Goal: Task Accomplishment & Management: Manage account settings

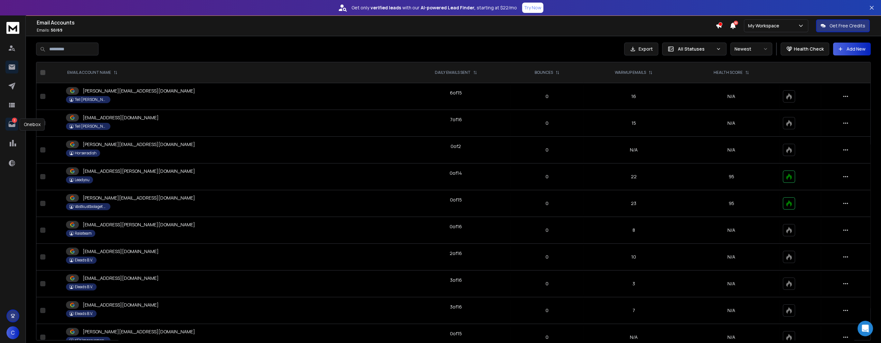
click at [7, 122] on link "2" at bounding box center [11, 124] width 13 height 13
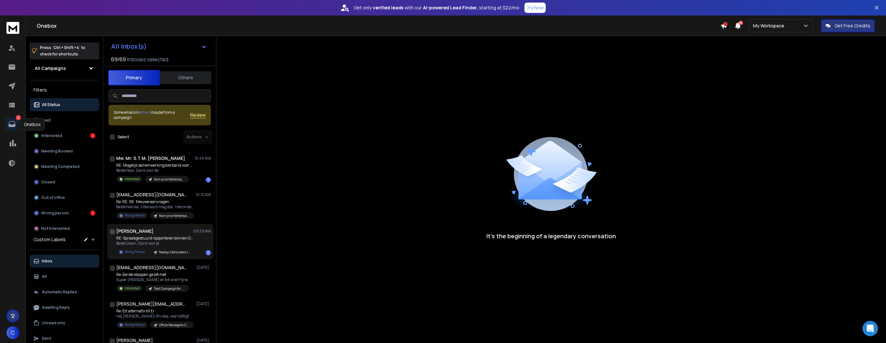
click at [172, 237] on p "RE: Spraakgestuurd rapporteren binnen Ons®" at bounding box center [154, 237] width 77 height 5
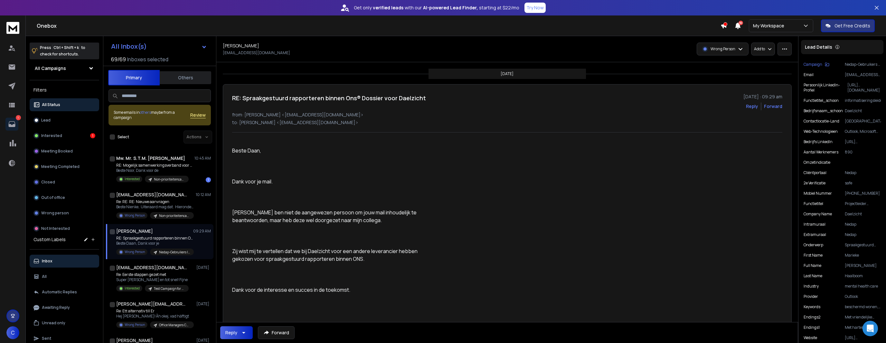
click at [784, 52] on icon "button" at bounding box center [785, 49] width 6 height 6
click at [760, 62] on div "Mark as unread" at bounding box center [769, 63] width 41 height 6
drag, startPoint x: 328, startPoint y: 116, endPoint x: 352, endPoint y: 114, distance: 24.6
click at [352, 114] on p "from: Marieke Haalboom <marieke.haalboom@daelzicht.nl>" at bounding box center [507, 114] width 550 height 6
copy p "daelzicht.nl"
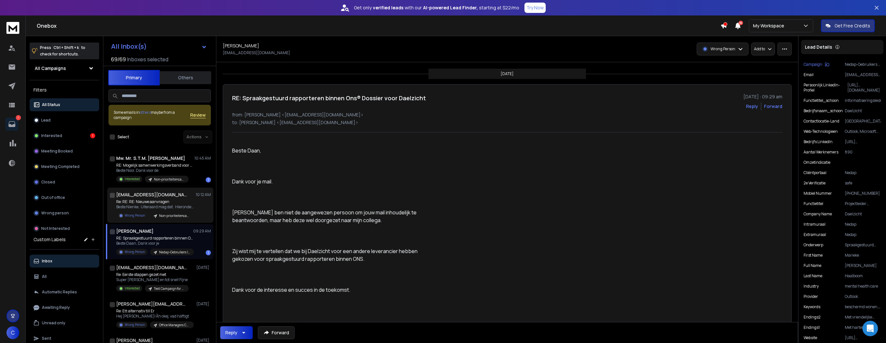
click at [170, 196] on div "devos@adadvocaten.nl 10:12 AM" at bounding box center [163, 194] width 95 height 6
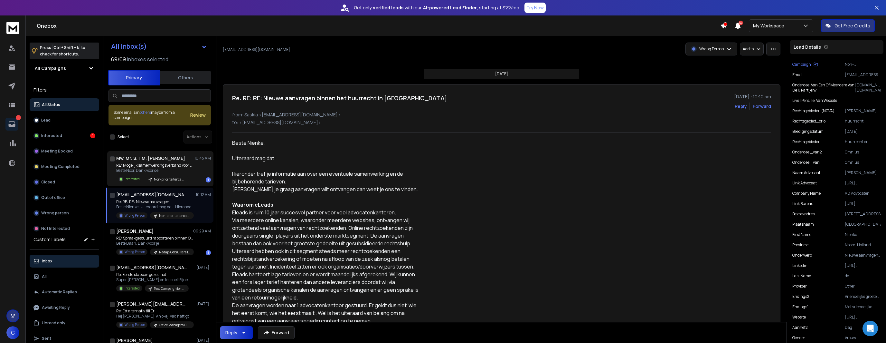
click at [168, 161] on div "Mw. Mr. S.T.M. Horst 10:45 AM RE: Mogelijk samenwerkingsverband voor personen- …" at bounding box center [163, 168] width 95 height 27
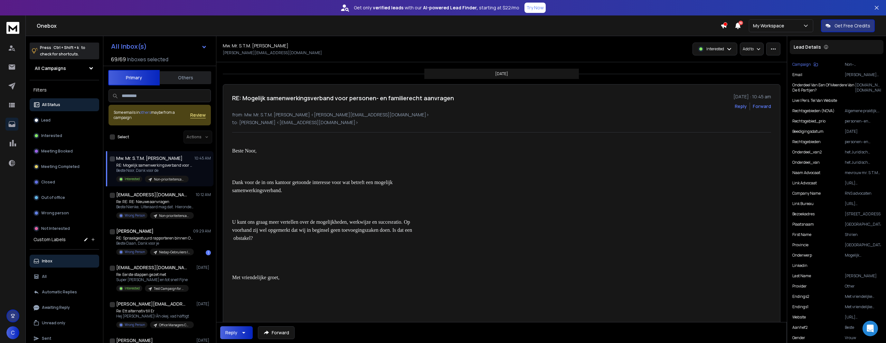
click at [771, 51] on icon "button" at bounding box center [774, 49] width 6 height 6
click at [761, 62] on div "Mark as unread" at bounding box center [755, 63] width 41 height 6
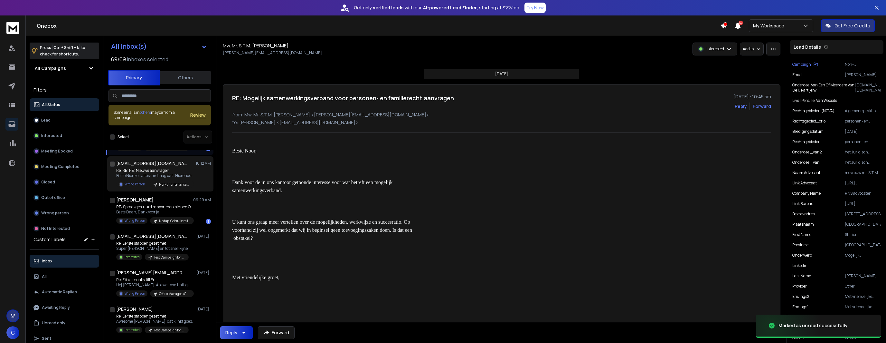
scroll to position [32, 0]
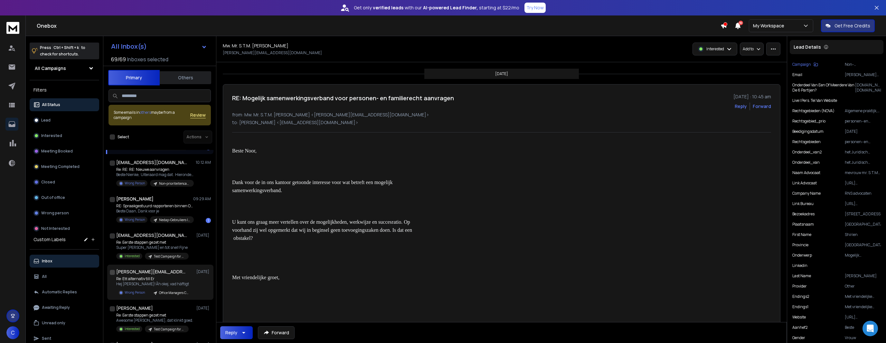
click at [169, 274] on div "sara.nyman@thegang.io 10 Sep" at bounding box center [163, 271] width 95 height 6
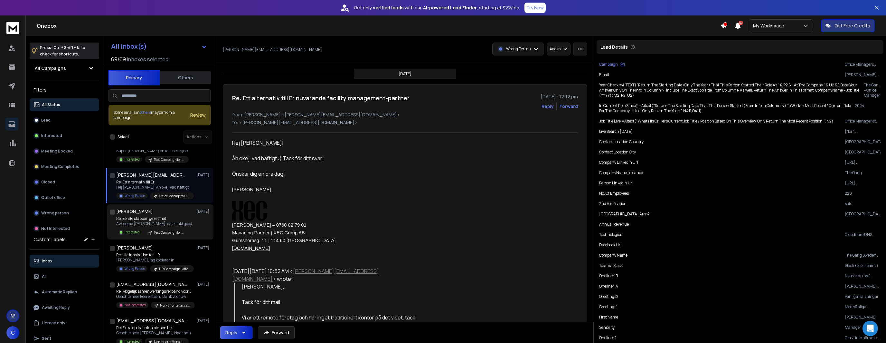
scroll to position [0, 0]
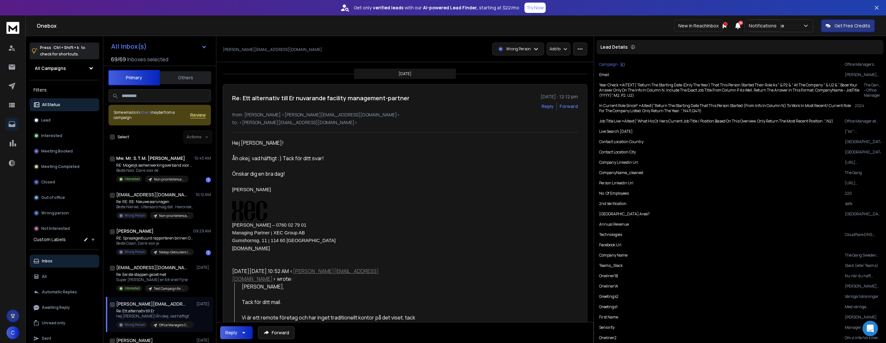
click at [761, 25] on div "Notifications" at bounding box center [763, 26] width 36 height 12
click at [787, 25] on p "My Workspace" at bounding box center [770, 26] width 34 height 6
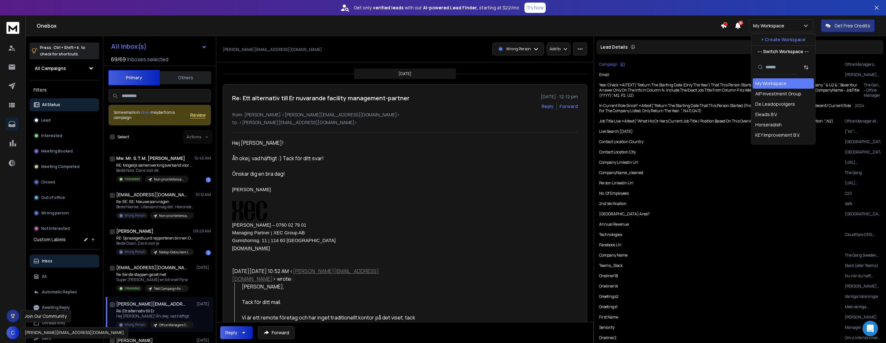
click at [14, 329] on span "C" at bounding box center [12, 332] width 13 height 13
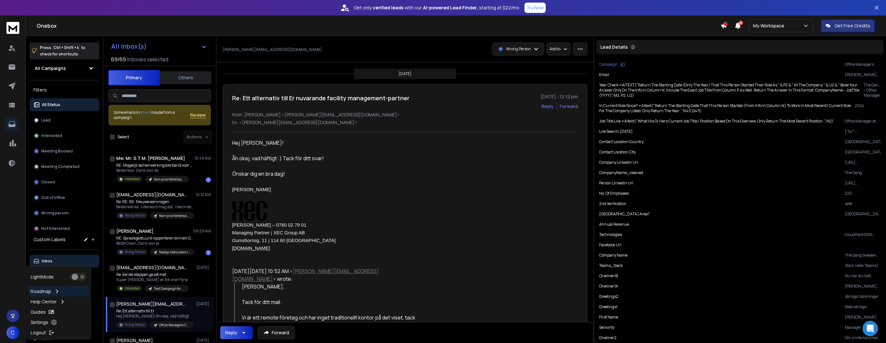
click at [76, 276] on button "button" at bounding box center [77, 276] width 17 height 8
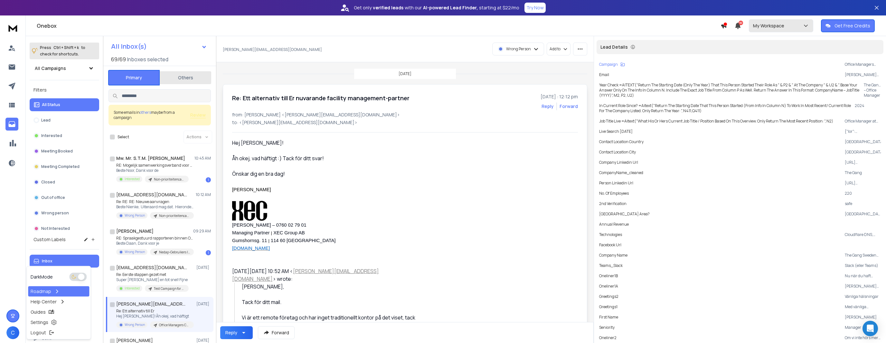
click at [773, 24] on p "My Workspace" at bounding box center [770, 26] width 34 height 6
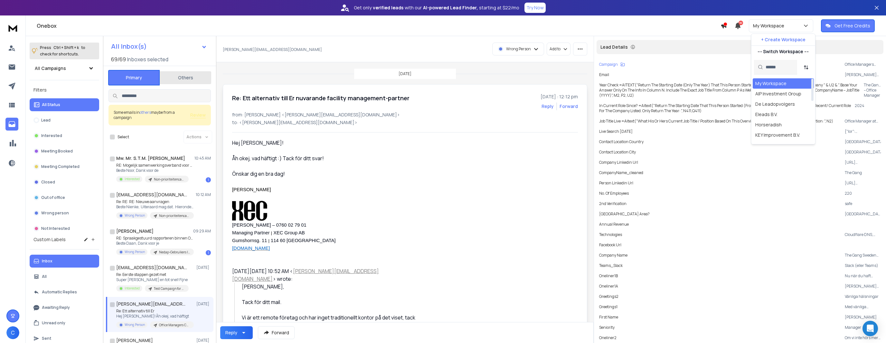
click at [774, 68] on input "text" at bounding box center [780, 67] width 28 height 14
type input "*"
click at [758, 135] on div "Tell [PERSON_NAME]" at bounding box center [778, 135] width 45 height 6
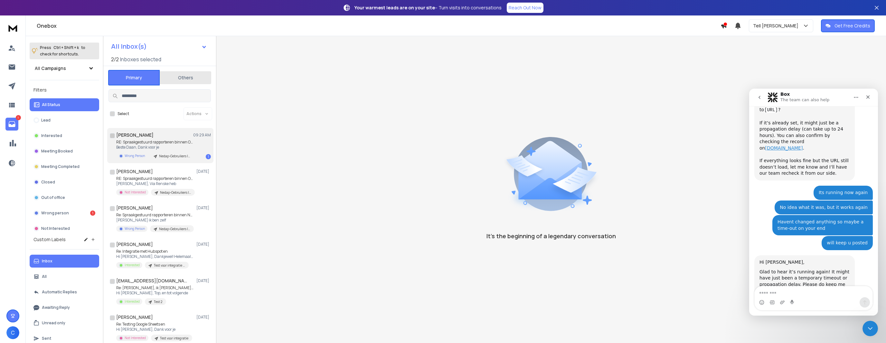
scroll to position [672, 0]
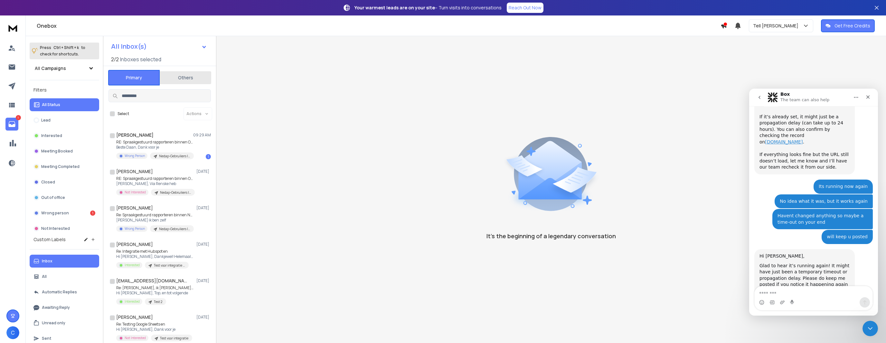
click at [782, 291] on textarea "Message…" at bounding box center [814, 291] width 118 height 11
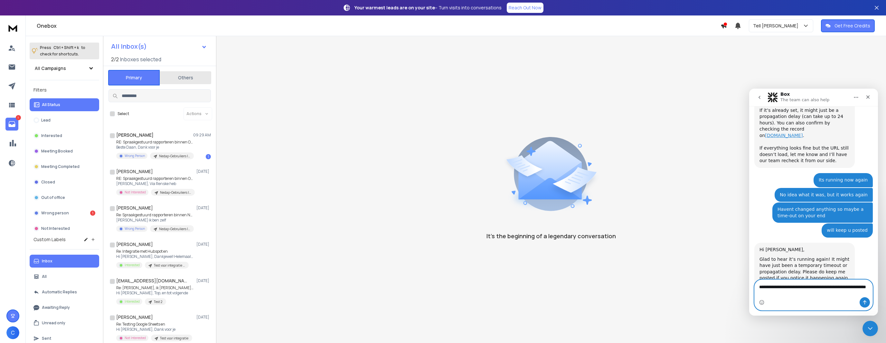
type textarea "**********"
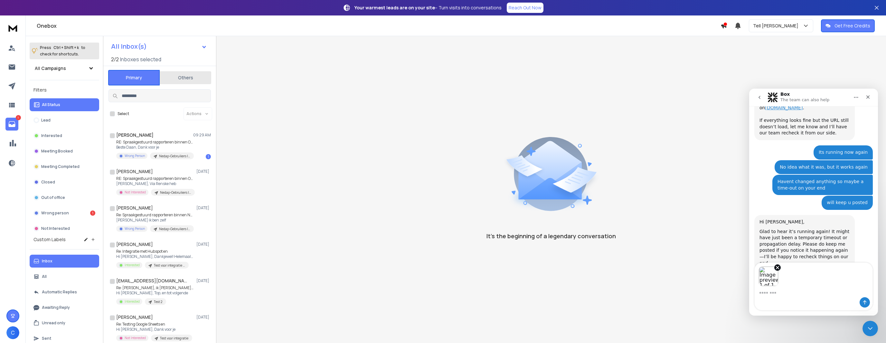
scroll to position [730, 0]
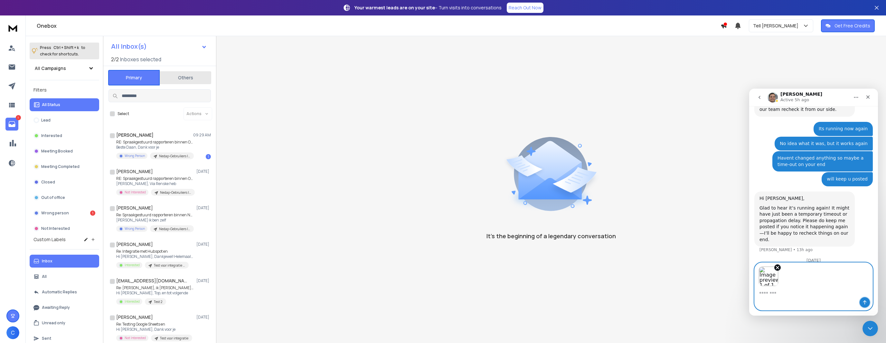
click at [868, 301] on button "Send a message…" at bounding box center [865, 302] width 10 height 10
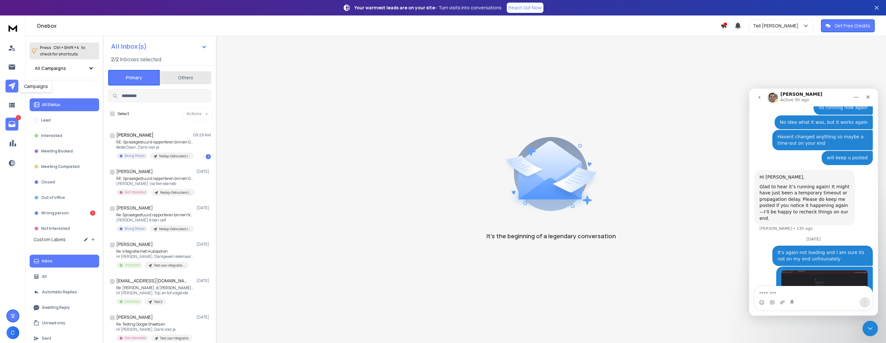
click at [12, 84] on icon at bounding box center [11, 85] width 7 height 7
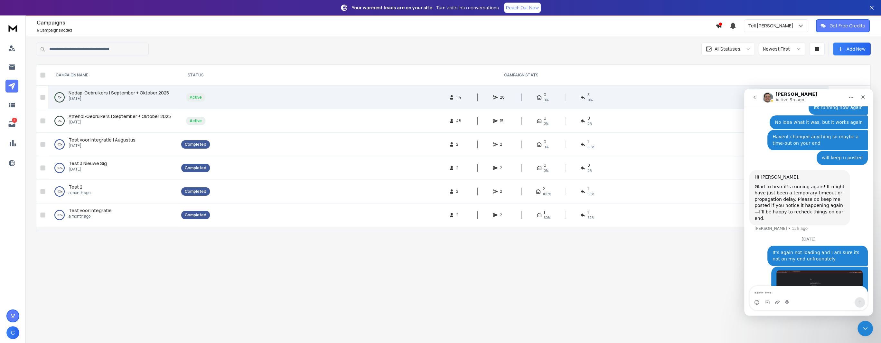
click at [125, 91] on span "Nedap-Gebruikers | September + Oktober 2025" at bounding box center [119, 93] width 100 height 6
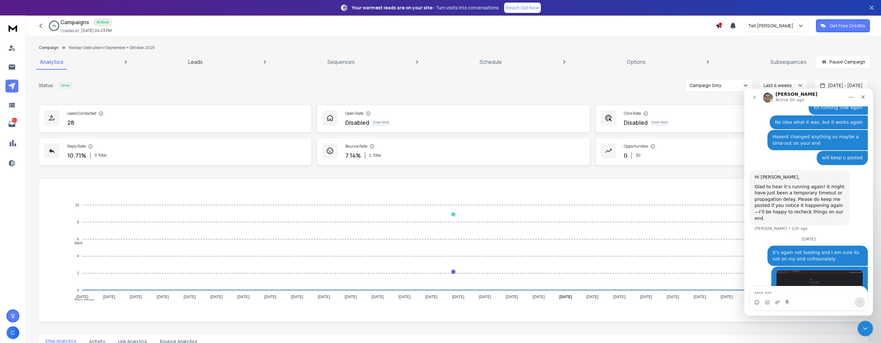
click at [192, 62] on p "Leads" at bounding box center [195, 62] width 14 height 8
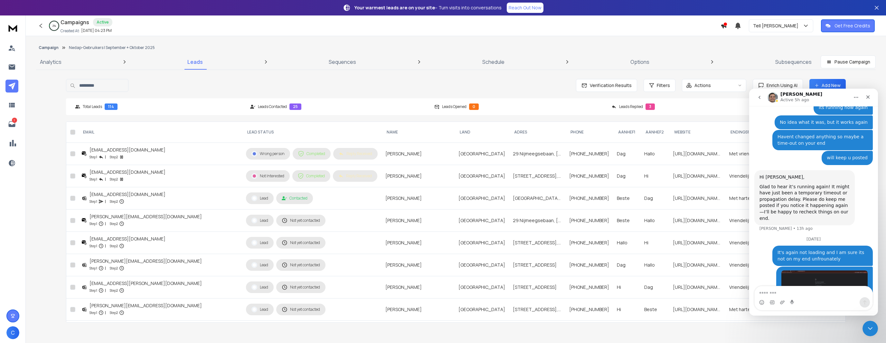
click at [105, 87] on input at bounding box center [97, 85] width 62 height 13
type input "****"
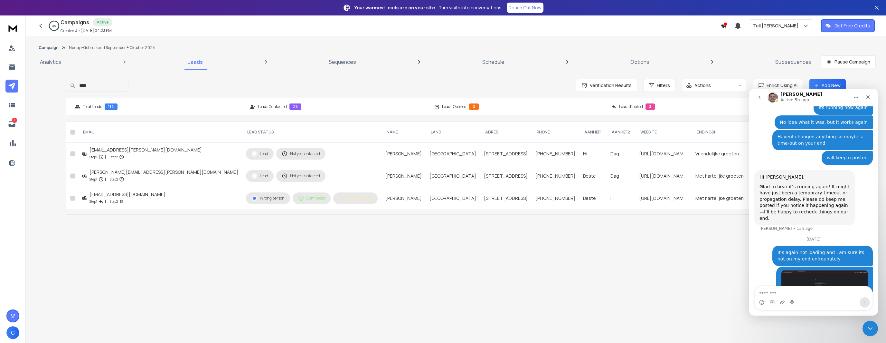
click at [71, 176] on button "button" at bounding box center [72, 175] width 5 height 5
click at [71, 155] on button "button" at bounding box center [72, 153] width 5 height 5
click at [869, 96] on icon "Close" at bounding box center [869, 97] width 4 height 4
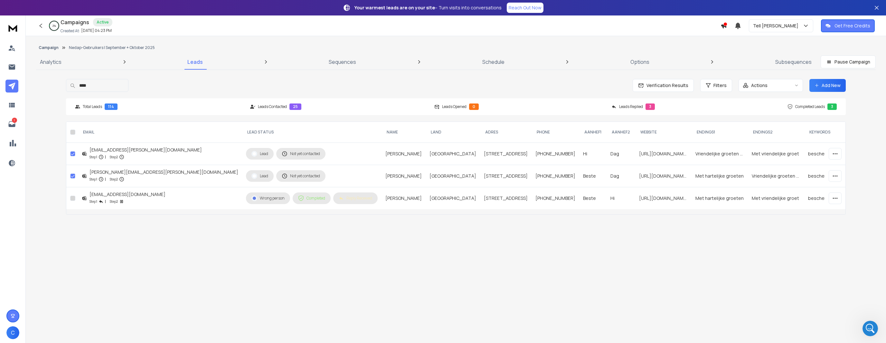
scroll to position [751, 0]
click at [779, 87] on div "Actions" at bounding box center [767, 85] width 49 height 6
click at [758, 152] on p "Pause Leads" at bounding box center [765, 151] width 27 height 6
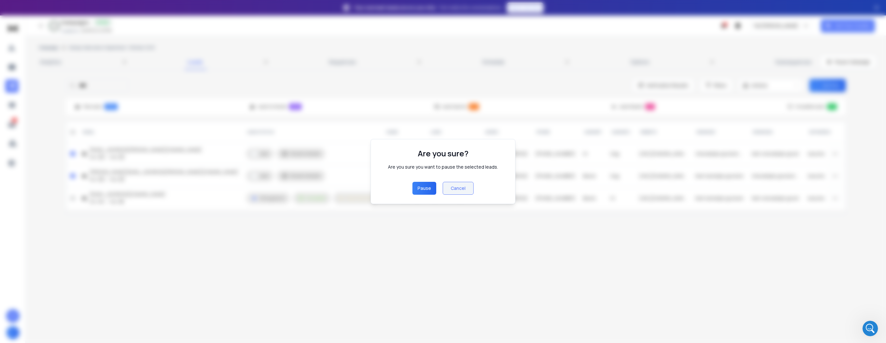
click at [423, 187] on button "Pause" at bounding box center [425, 188] width 24 height 13
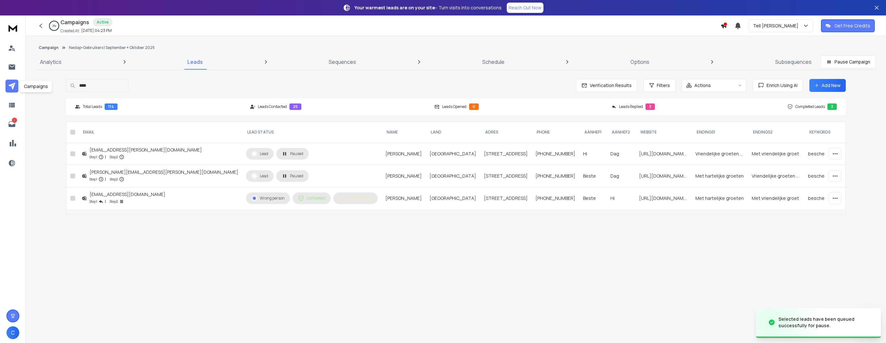
click at [6, 83] on link at bounding box center [11, 86] width 13 height 13
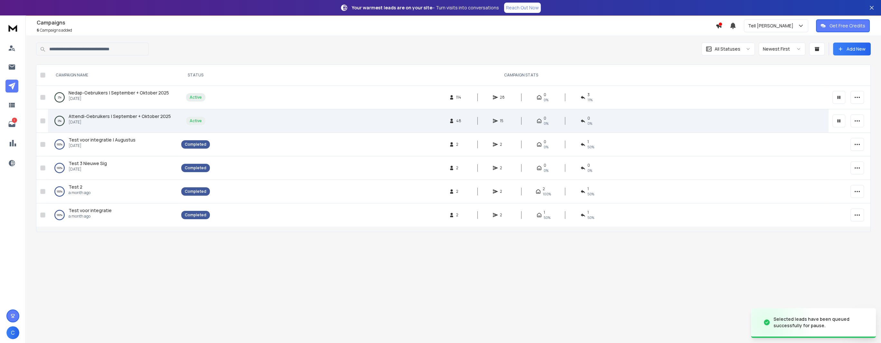
click at [91, 115] on span "Attendi-Gebruikers | September + Oktober 2025" at bounding box center [120, 116] width 102 height 6
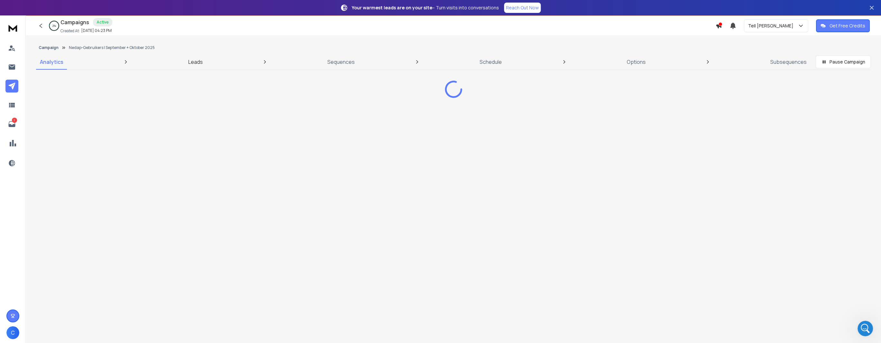
click at [199, 62] on p "Leads" at bounding box center [195, 62] width 14 height 8
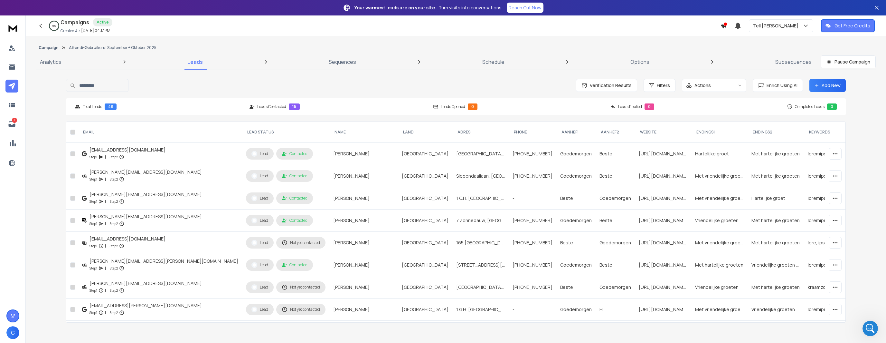
click at [113, 89] on input at bounding box center [97, 85] width 62 height 13
type input "****"
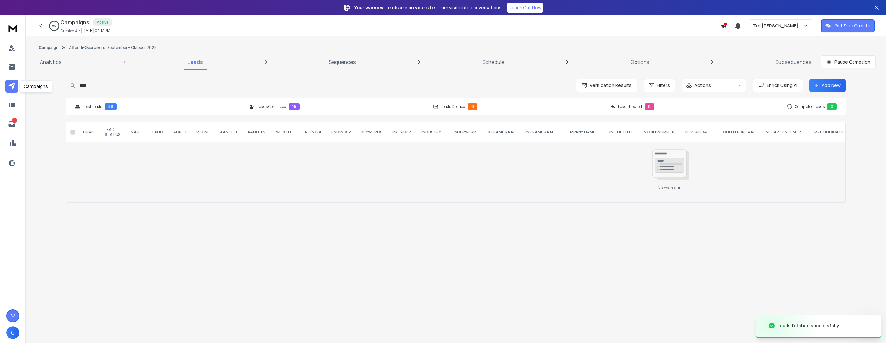
click at [5, 84] on div "1 C" at bounding box center [13, 180] width 26 height 330
click at [9, 84] on icon at bounding box center [12, 86] width 8 height 8
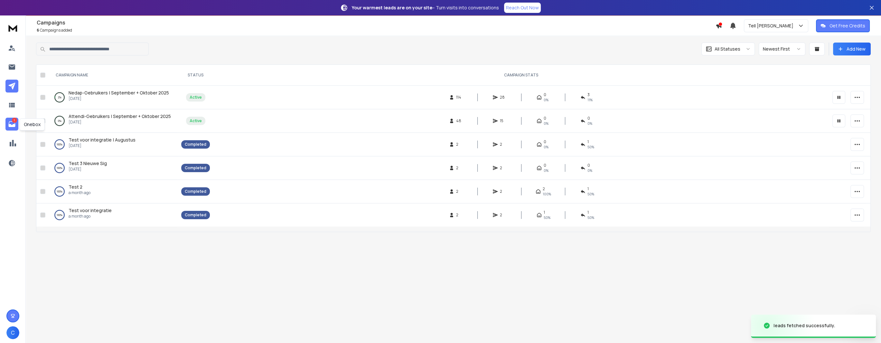
click at [11, 120] on icon at bounding box center [12, 124] width 8 height 8
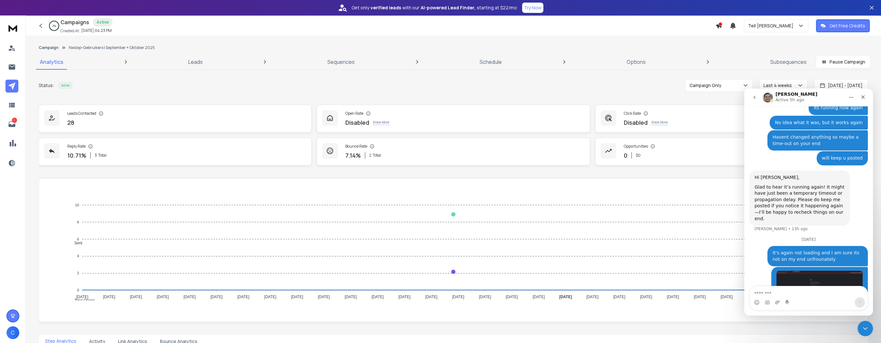
scroll to position [751, 0]
click at [14, 123] on p "1" at bounding box center [14, 120] width 5 height 5
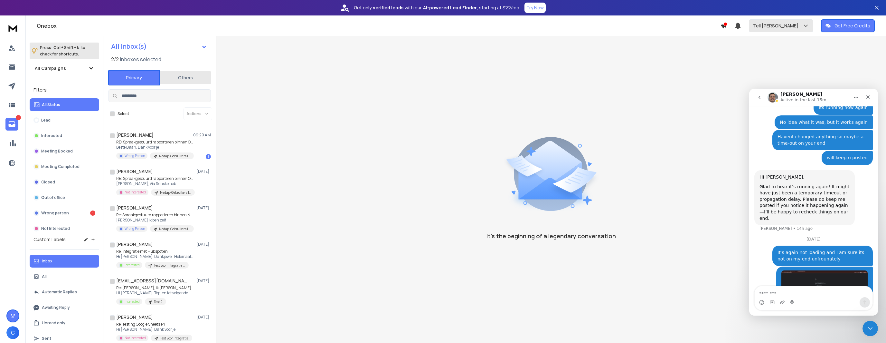
click at [783, 21] on button "Tell [PERSON_NAME]" at bounding box center [781, 25] width 64 height 13
click at [9, 90] on link at bounding box center [11, 86] width 13 height 13
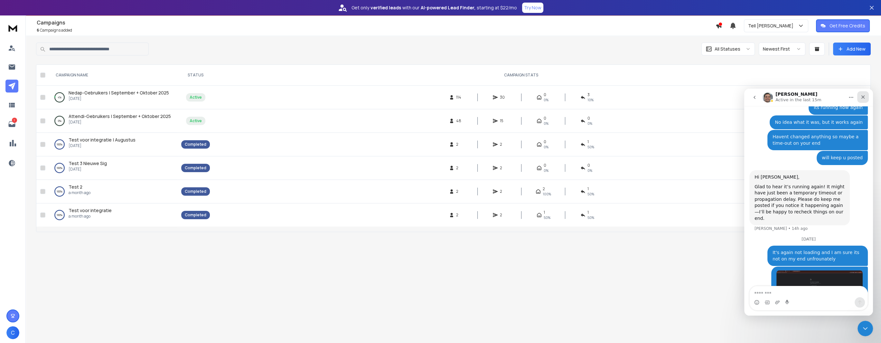
click at [862, 96] on icon "Close" at bounding box center [864, 97] width 4 height 4
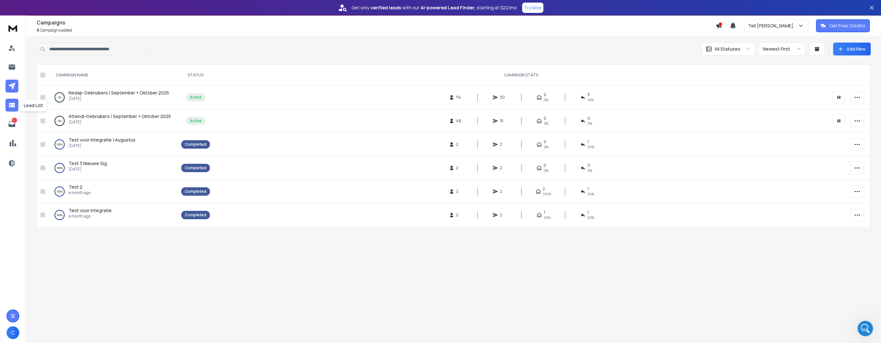
scroll to position [751, 0]
click at [13, 141] on icon at bounding box center [13, 143] width 6 height 6
